Goal: Task Accomplishment & Management: Use online tool/utility

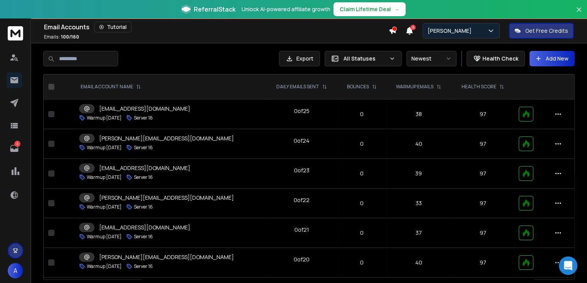
click at [447, 34] on p "[PERSON_NAME]" at bounding box center [451, 31] width 47 height 8
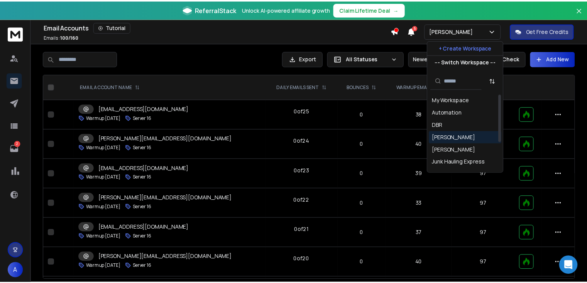
scroll to position [46, 0]
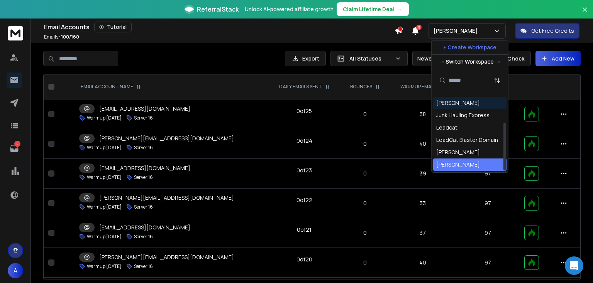
click at [488, 105] on div "[PERSON_NAME]" at bounding box center [469, 103] width 73 height 12
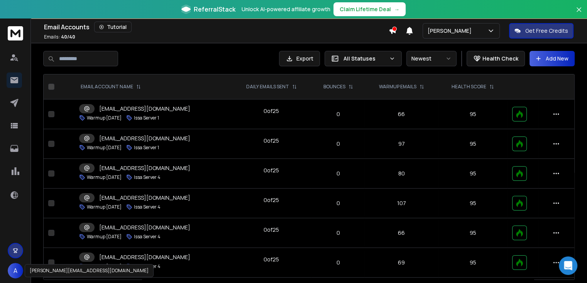
click at [19, 273] on span "A" at bounding box center [15, 270] width 15 height 15
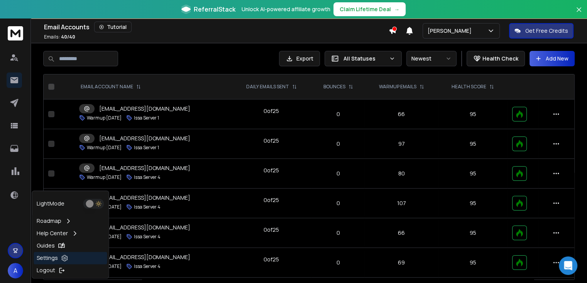
click at [80, 252] on div "Settings" at bounding box center [70, 258] width 73 height 12
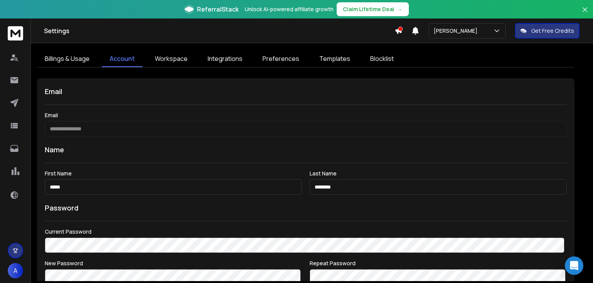
click at [382, 54] on link "Blocklist" at bounding box center [382, 59] width 39 height 16
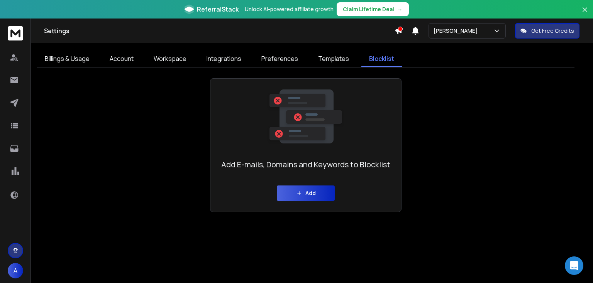
click at [214, 56] on link "Integrations" at bounding box center [224, 59] width 50 height 16
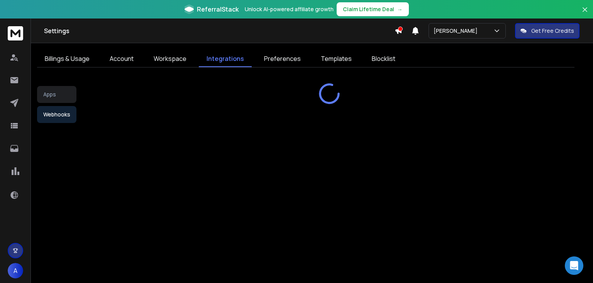
click at [50, 116] on button "Webhooks" at bounding box center [56, 114] width 39 height 17
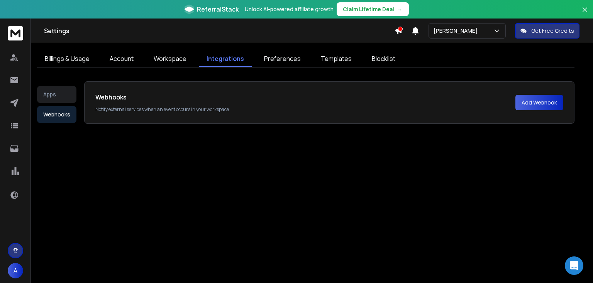
click at [537, 102] on button "Add Webhook" at bounding box center [539, 102] width 48 height 15
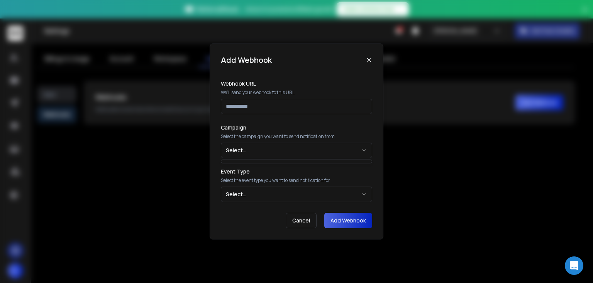
click at [291, 154] on button "Select..." at bounding box center [296, 150] width 151 height 15
click at [302, 106] on input at bounding box center [296, 106] width 151 height 15
click at [302, 221] on button "Cancel" at bounding box center [301, 220] width 31 height 15
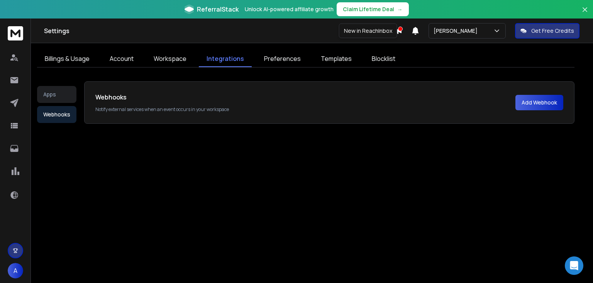
click at [402, 30] on div at bounding box center [400, 29] width 5 height 5
